Goal: Task Accomplishment & Management: Use online tool/utility

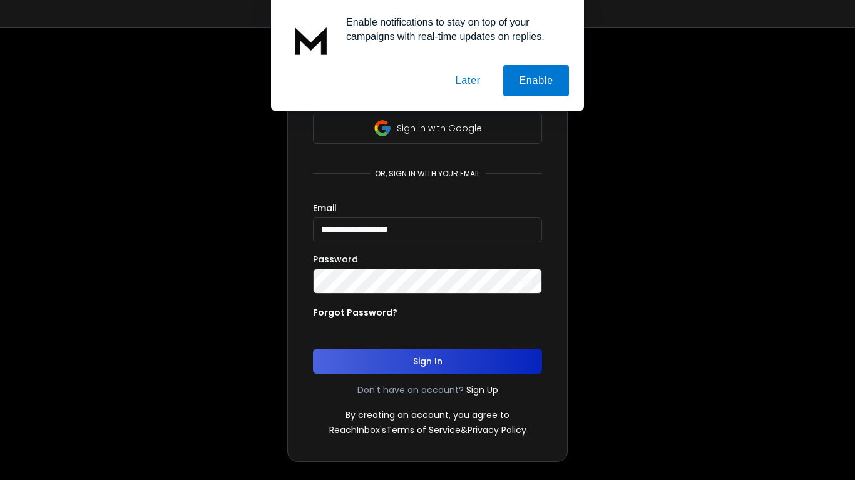
type input "**********"
click at [427, 361] on button "Sign In" at bounding box center [427, 361] width 229 height 25
